Goal: Task Accomplishment & Management: Manage account settings

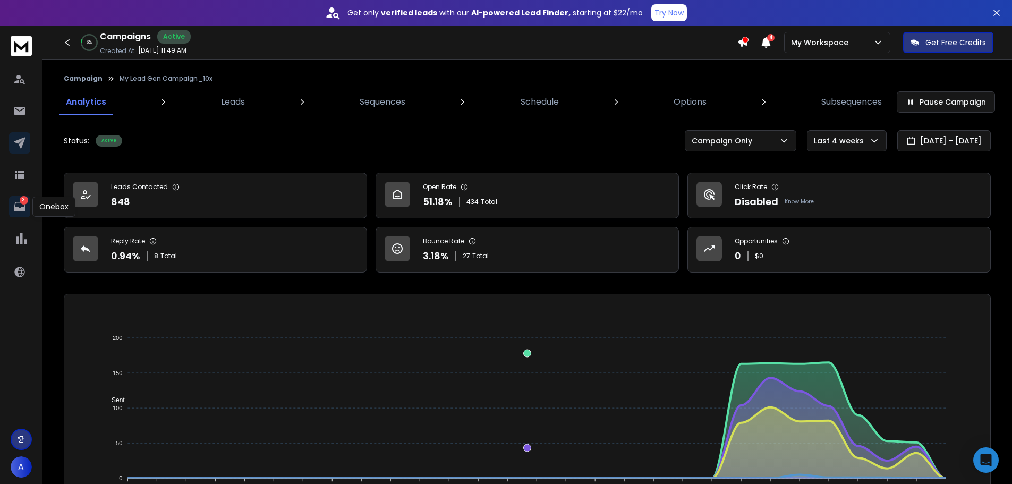
click at [24, 204] on p "3" at bounding box center [24, 200] width 9 height 9
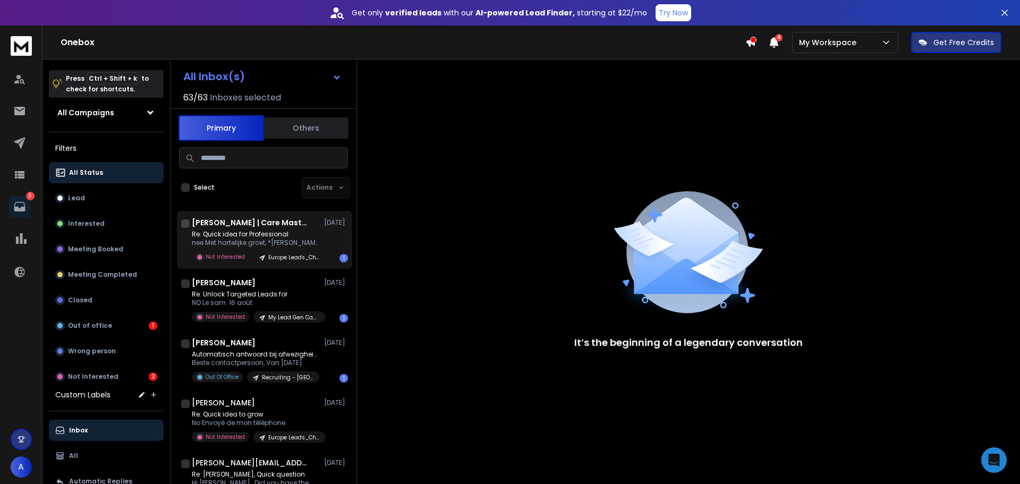
click at [259, 241] on p "nee Met hartelijke groet, *MATTHIJS" at bounding box center [256, 243] width 128 height 9
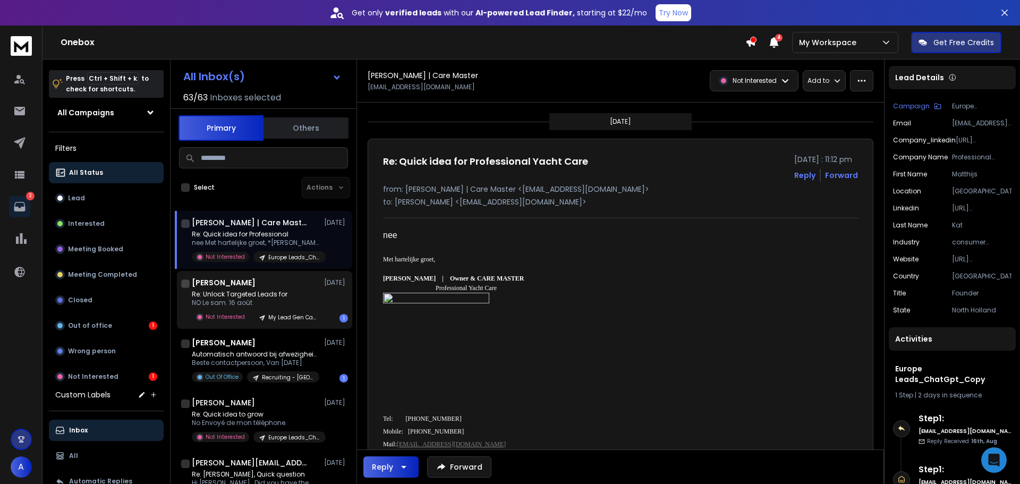
click at [247, 292] on p "Re: Unlock Targeted Leads for" at bounding box center [256, 294] width 128 height 9
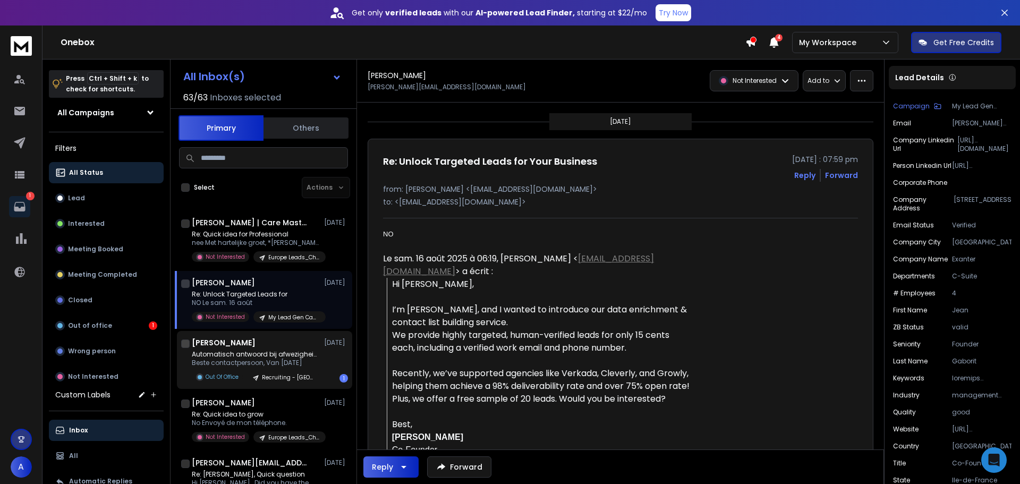
click at [255, 357] on p "Automatisch antwoord bij afwezigheid: Quick" at bounding box center [256, 354] width 128 height 9
